Goal: Find specific page/section: Find specific page/section

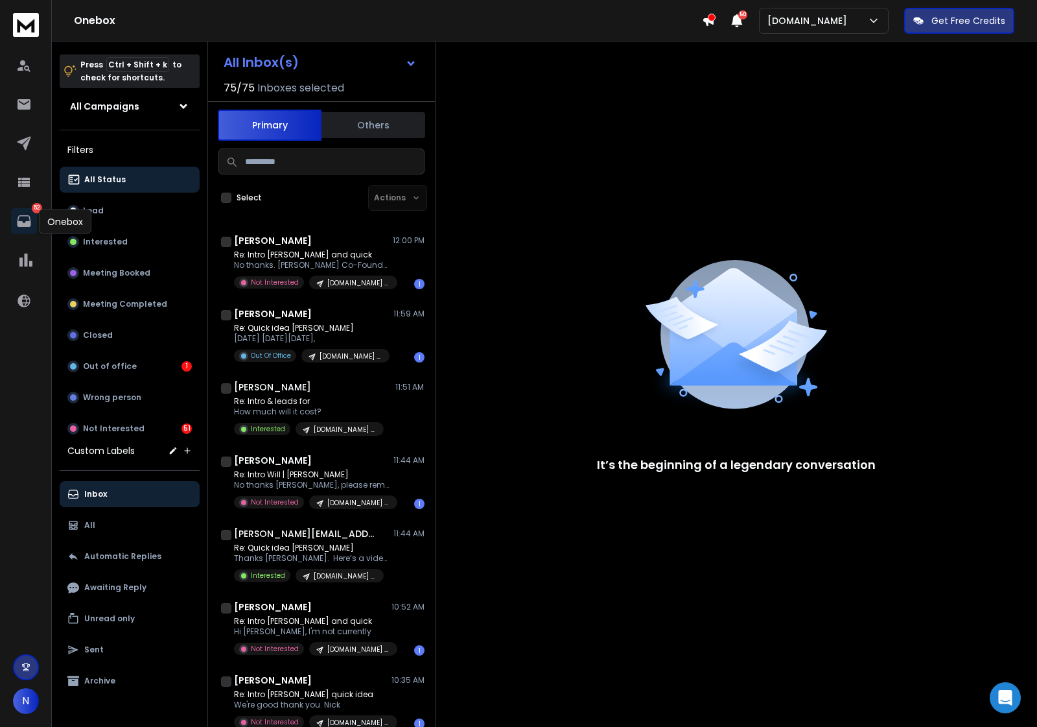
click at [0, 243] on div "52 N" at bounding box center [26, 363] width 52 height 727
click at [30, 232] on link "52" at bounding box center [24, 221] width 26 height 26
click at [254, 157] on input at bounding box center [321, 161] width 206 height 26
click at [8, 227] on div "52 N" at bounding box center [26, 363] width 52 height 727
click at [24, 219] on icon at bounding box center [24, 221] width 16 height 16
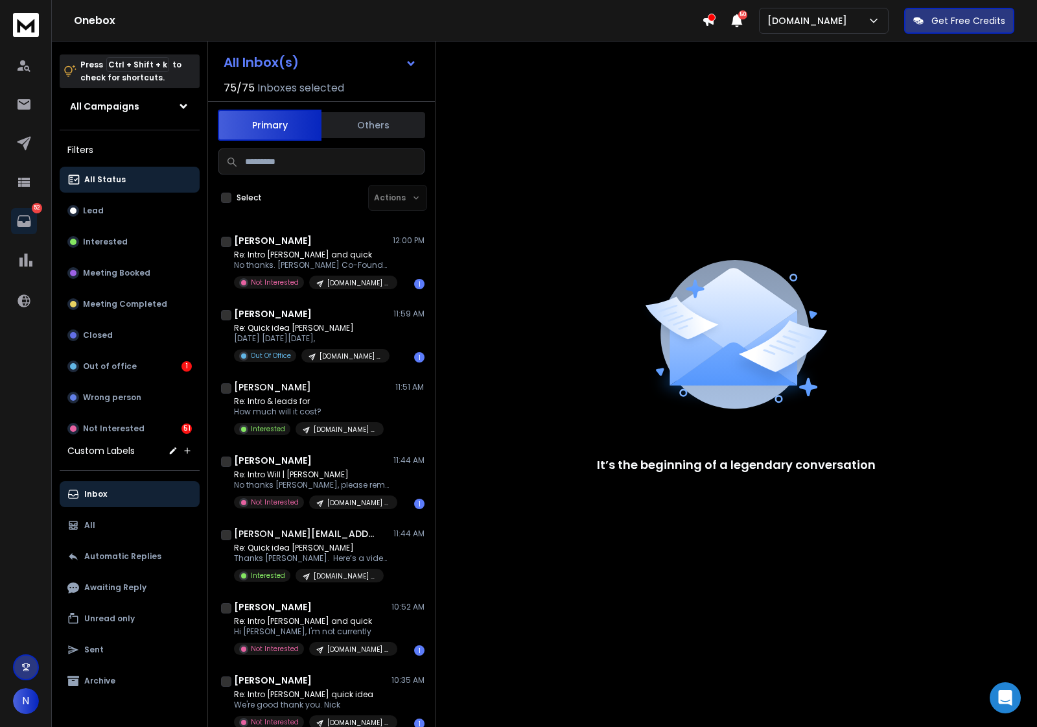
click at [256, 164] on input at bounding box center [321, 161] width 206 height 26
paste input "**********"
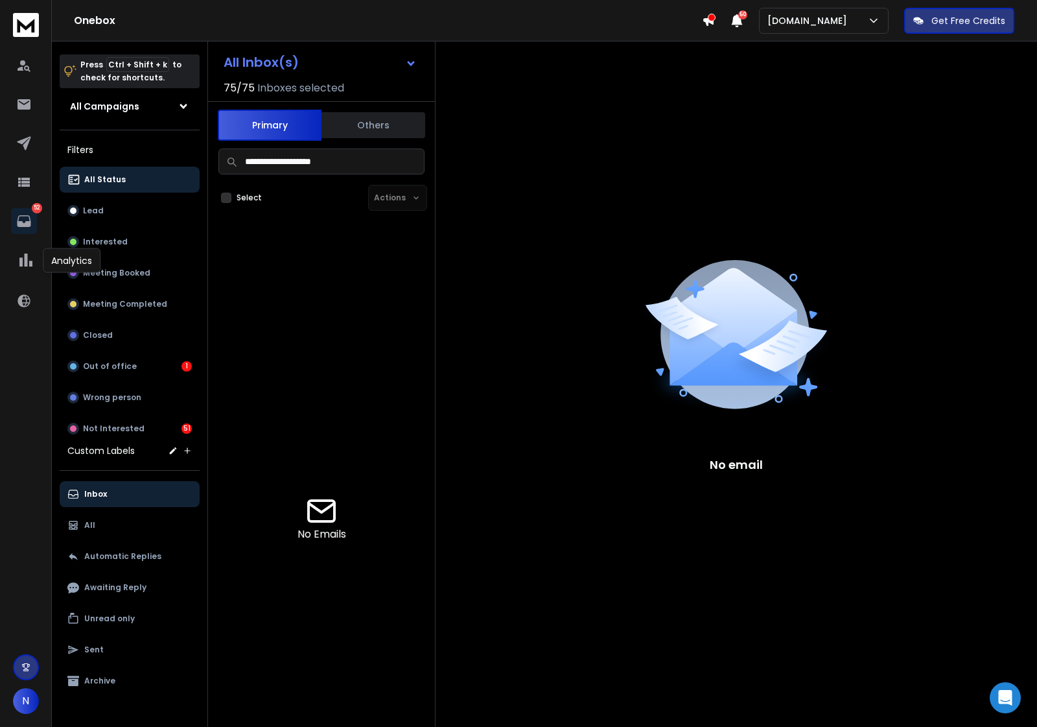
type input "**********"
click at [18, 231] on link "52" at bounding box center [24, 221] width 26 height 26
click at [11, 208] on link "52" at bounding box center [24, 221] width 26 height 26
click at [325, 159] on input "**********" at bounding box center [321, 161] width 206 height 26
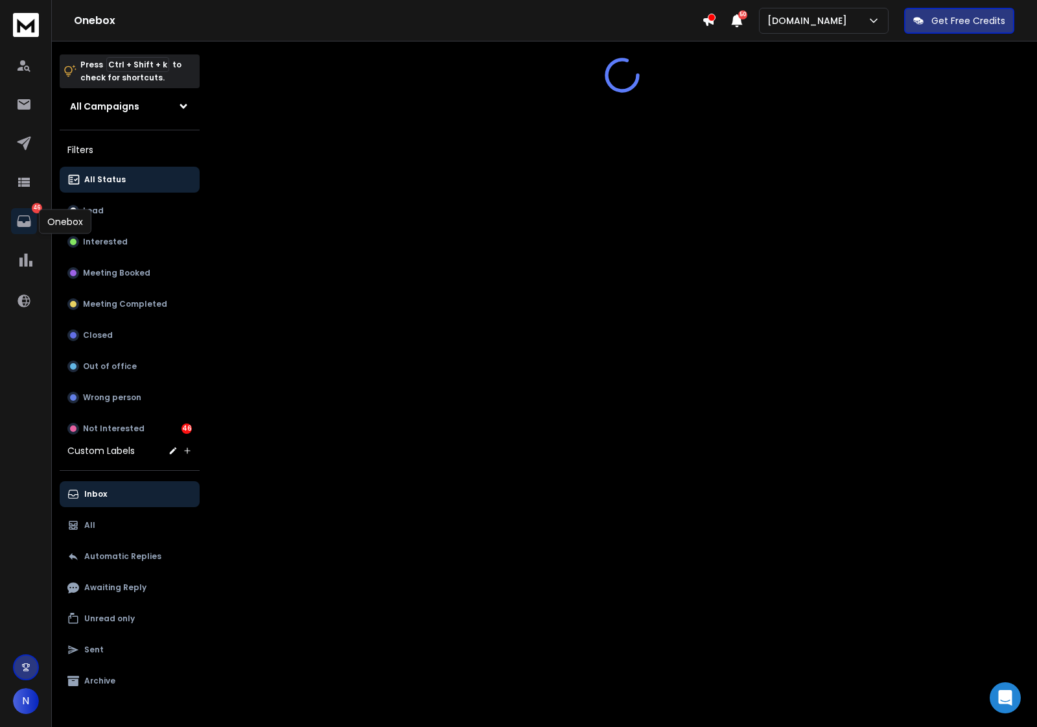
click at [24, 218] on icon at bounding box center [24, 221] width 16 height 16
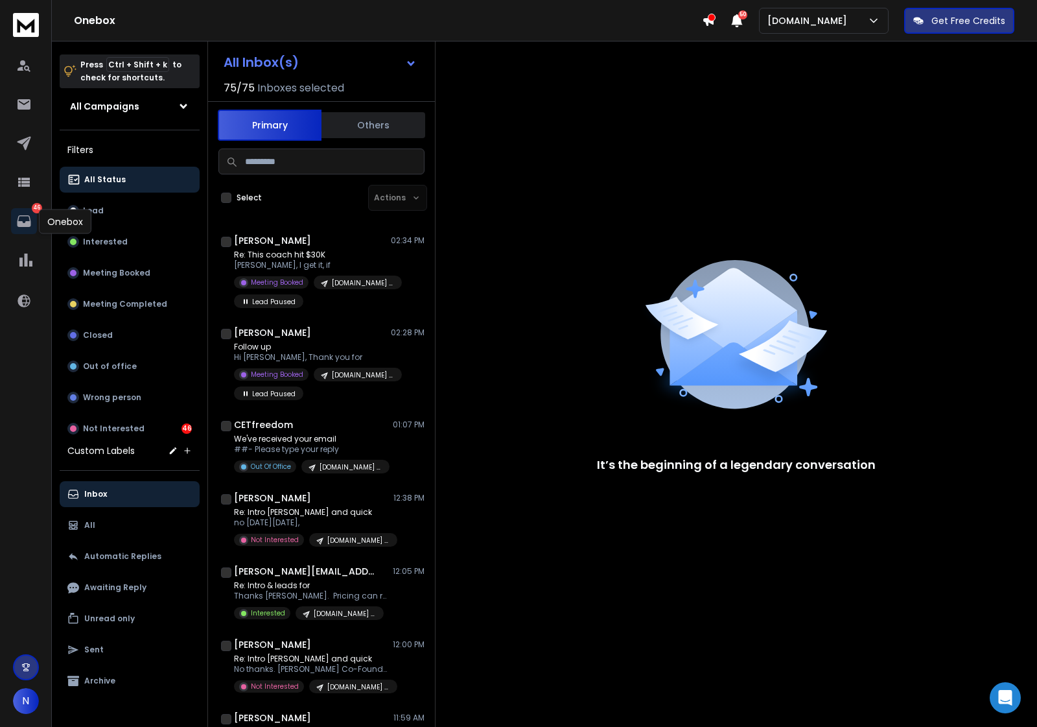
click at [29, 211] on link "46" at bounding box center [24, 221] width 26 height 26
click at [266, 160] on input at bounding box center [321, 161] width 206 height 26
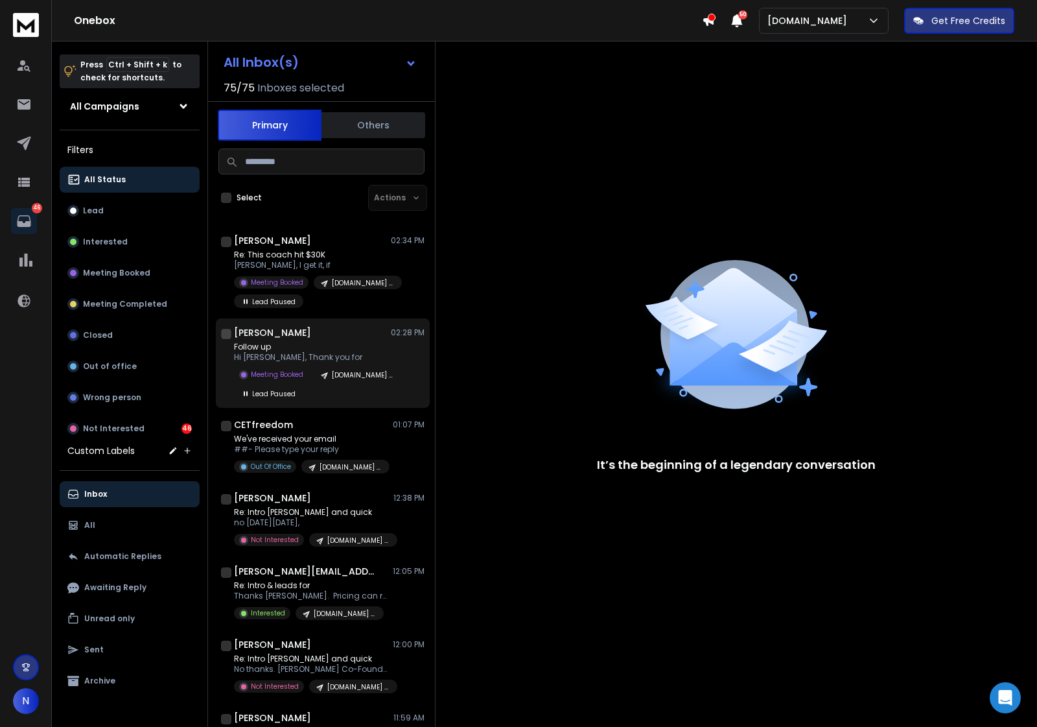
click at [279, 350] on p "Follow up" at bounding box center [312, 347] width 156 height 10
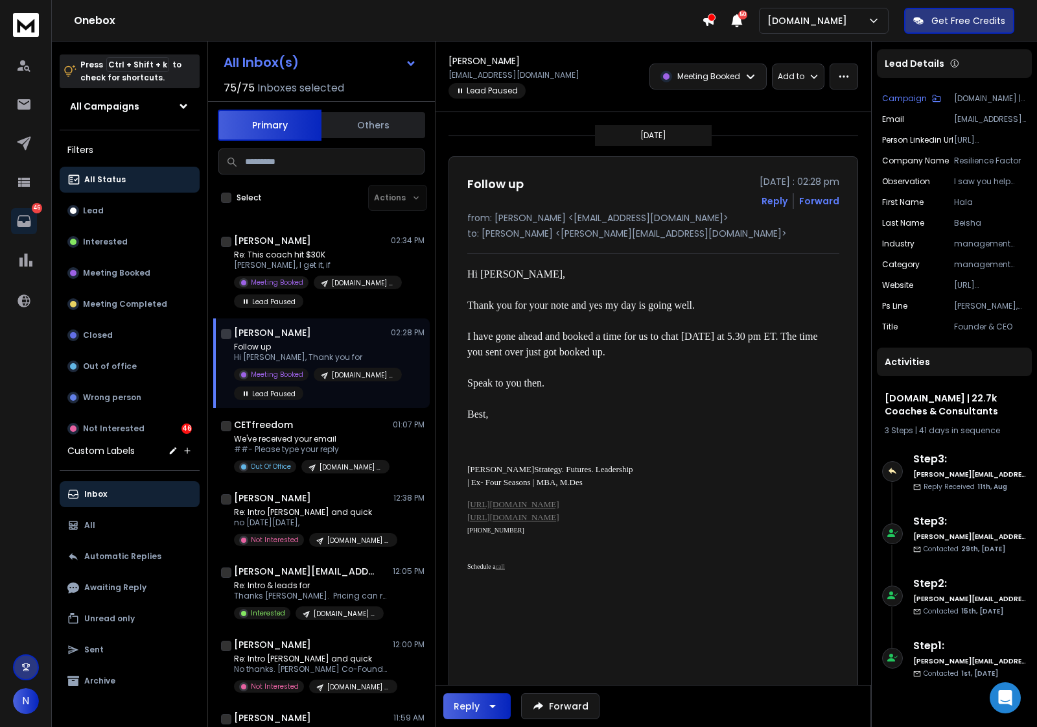
drag, startPoint x: 649, startPoint y: 412, endPoint x: 597, endPoint y: 360, distance: 73.3
click at [649, 412] on div "Best," at bounding box center [648, 414] width 362 height 16
